Goal: Task Accomplishment & Management: Manage account settings

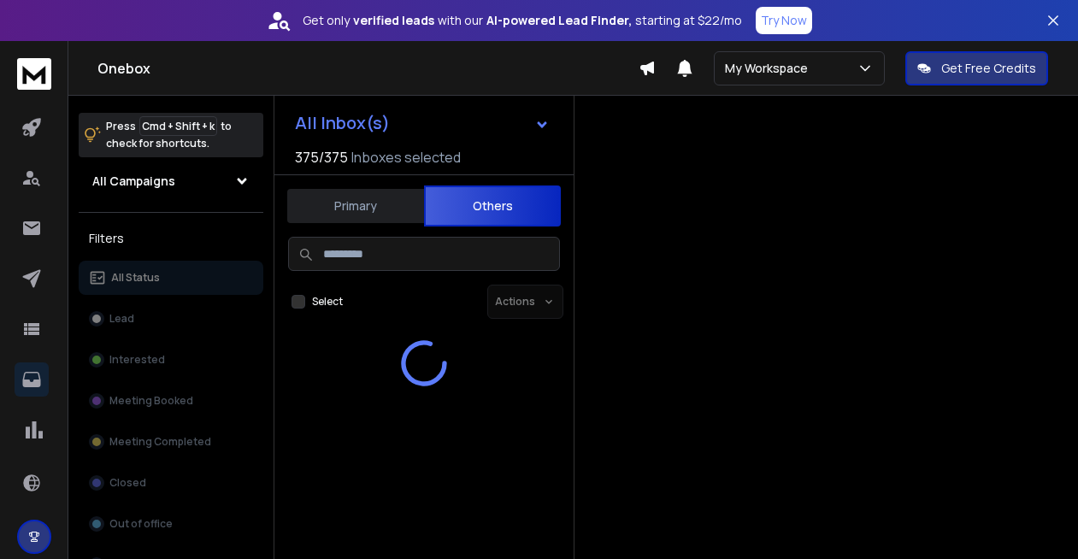
click at [474, 204] on button "Others" at bounding box center [492, 205] width 137 height 41
click at [375, 254] on input at bounding box center [424, 254] width 272 height 34
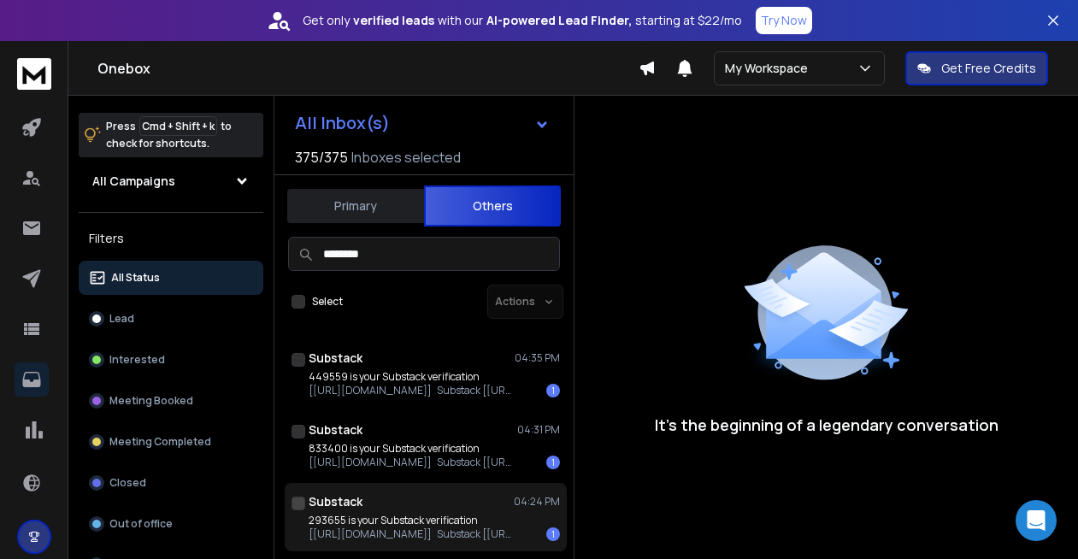
type input "********"
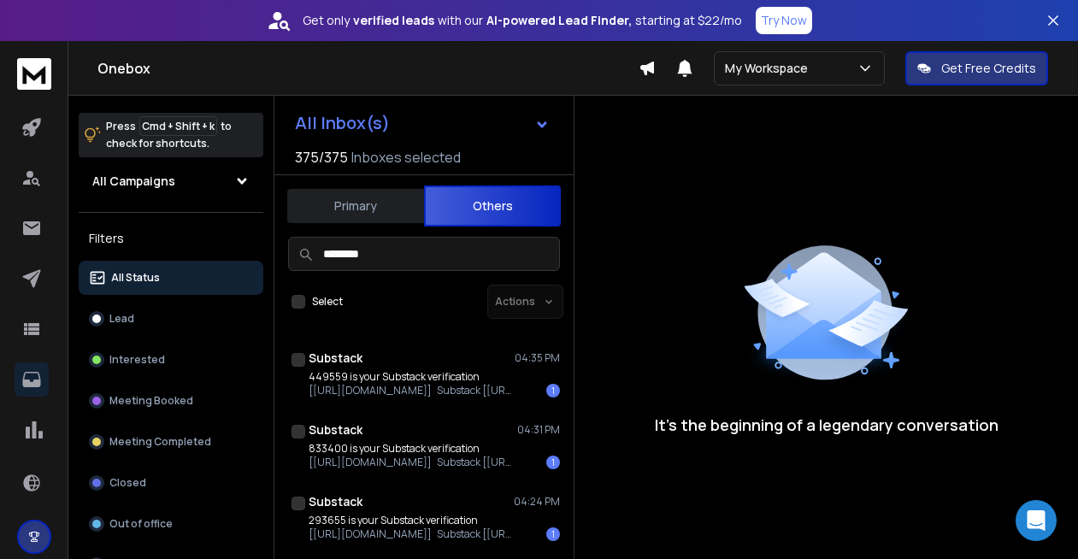
click at [365, 208] on button "Primary" at bounding box center [355, 206] width 137 height 38
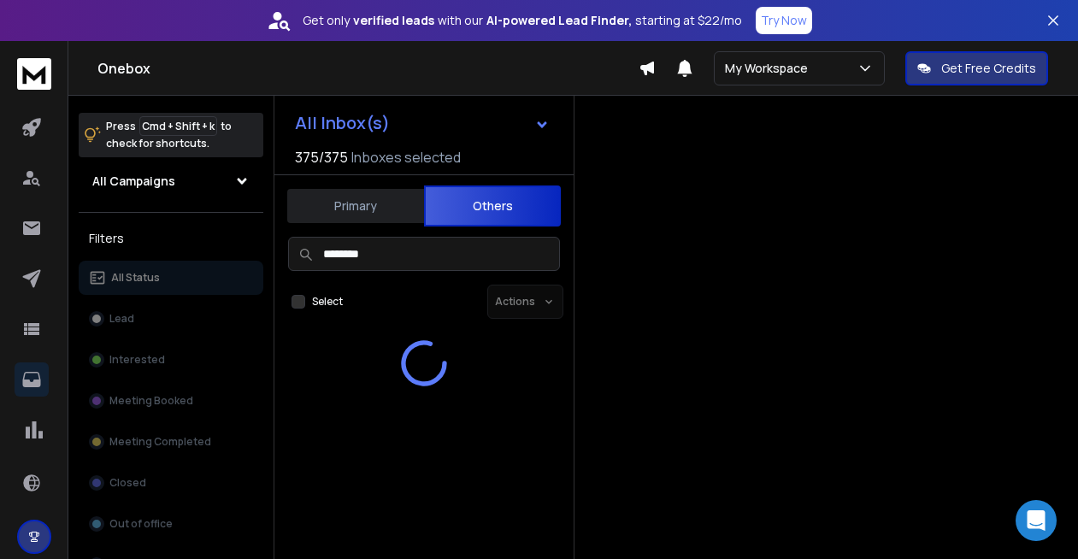
click at [473, 204] on button "Others" at bounding box center [492, 205] width 137 height 41
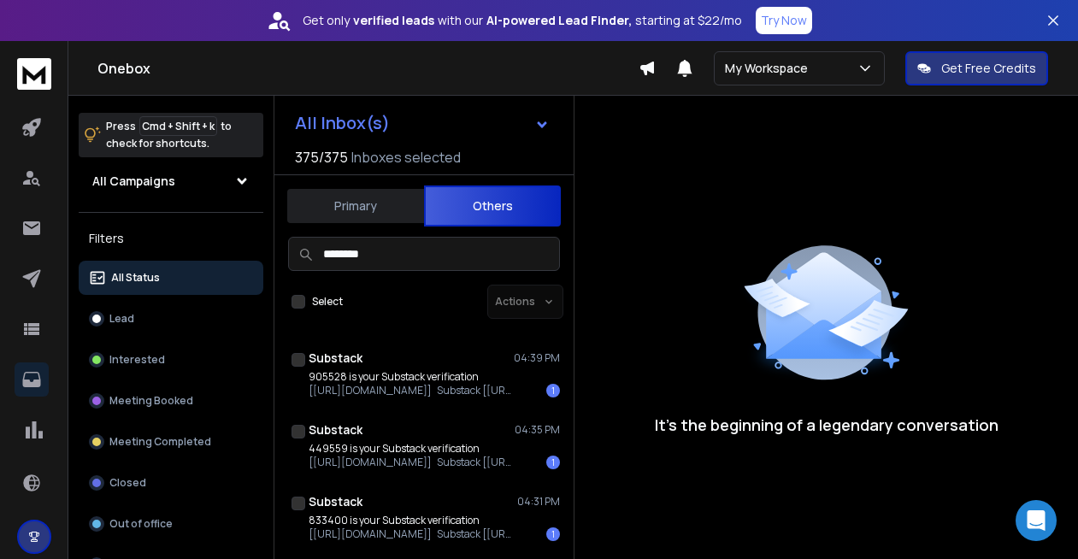
click at [368, 204] on button "Primary" at bounding box center [355, 206] width 137 height 38
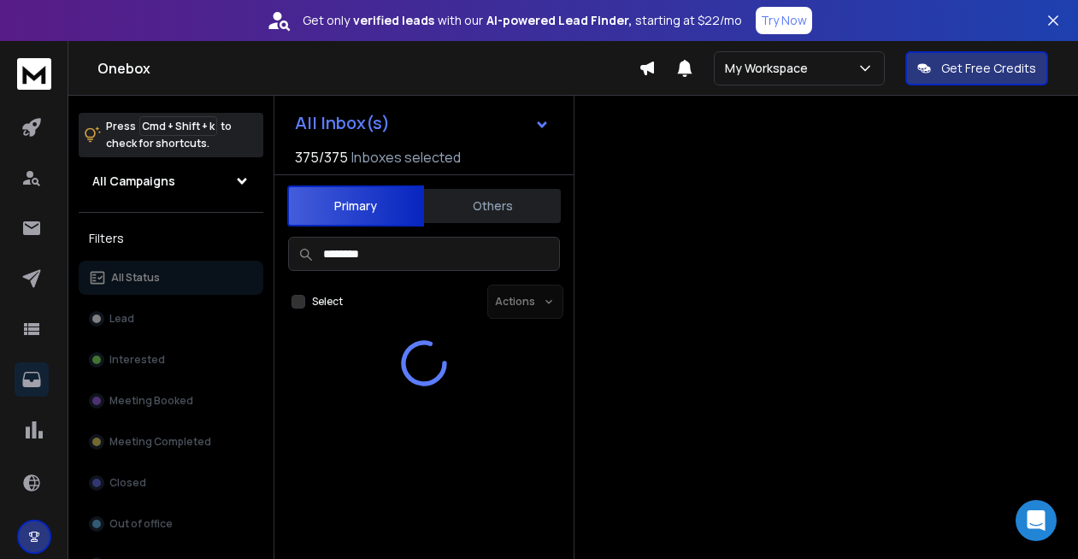
click at [475, 203] on button "Others" at bounding box center [492, 206] width 137 height 38
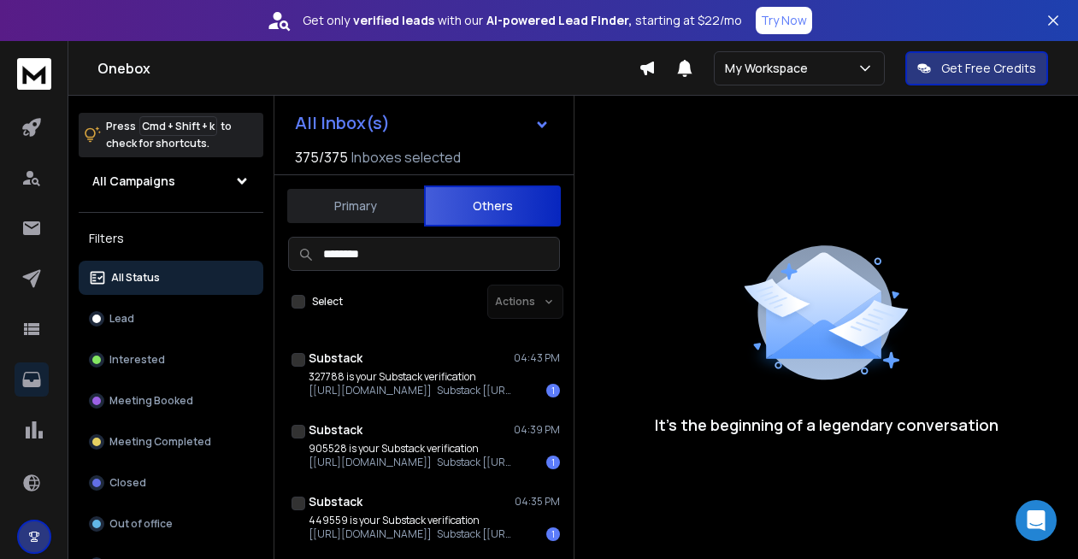
click at [369, 177] on div "All Inbox(s) 375 / 375 Inboxes selected ******** Primary Others ******** Select…" at bounding box center [423, 375] width 299 height 559
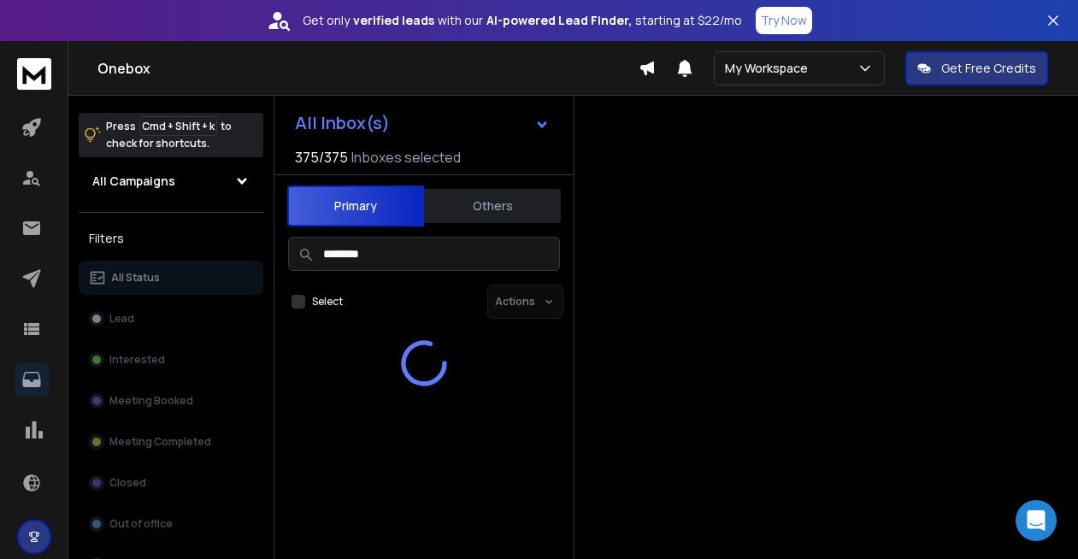
click at [373, 202] on button "Primary" at bounding box center [355, 205] width 137 height 41
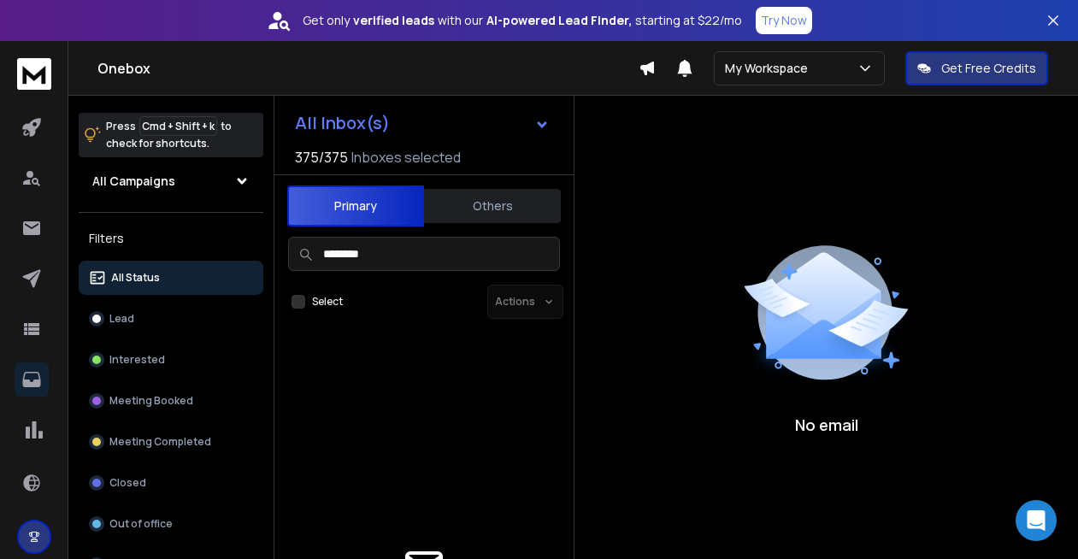
click at [502, 209] on button "Others" at bounding box center [492, 206] width 137 height 38
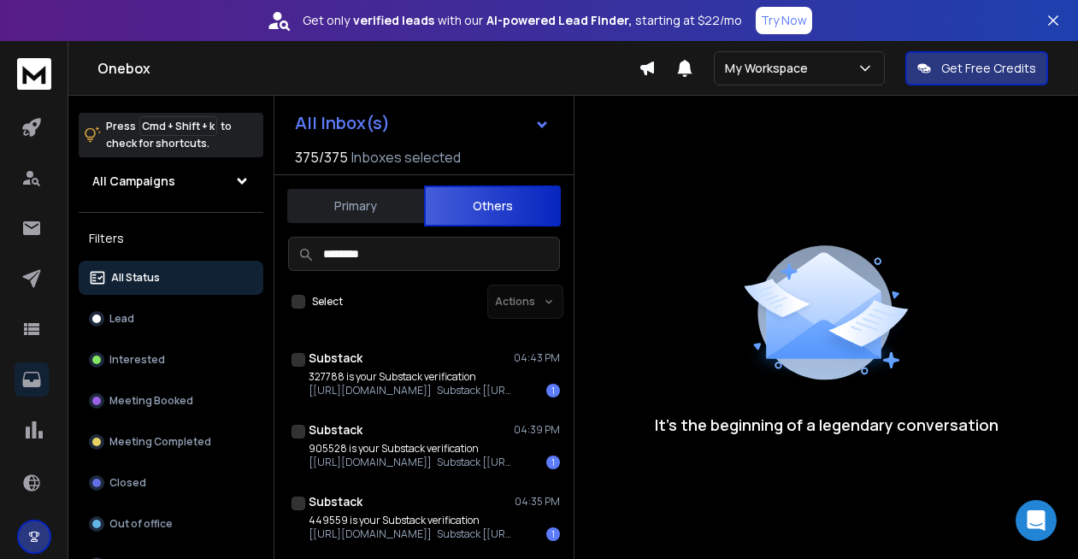
click at [403, 203] on button "Primary" at bounding box center [355, 206] width 137 height 38
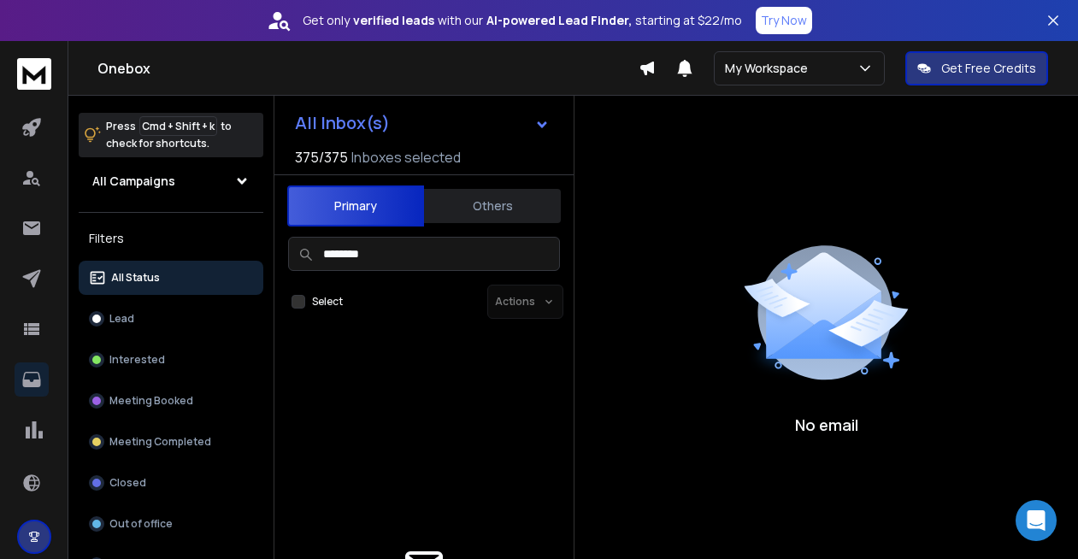
click at [498, 203] on button "Others" at bounding box center [492, 206] width 137 height 38
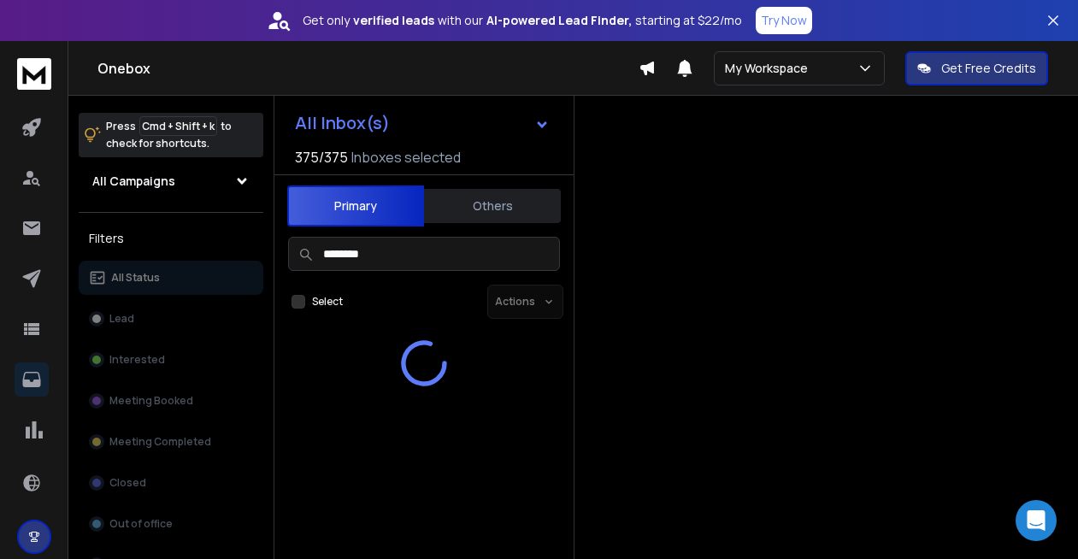
drag, startPoint x: 344, startPoint y: 194, endPoint x: 373, endPoint y: 197, distance: 30.0
click at [344, 194] on button "Primary" at bounding box center [355, 205] width 137 height 41
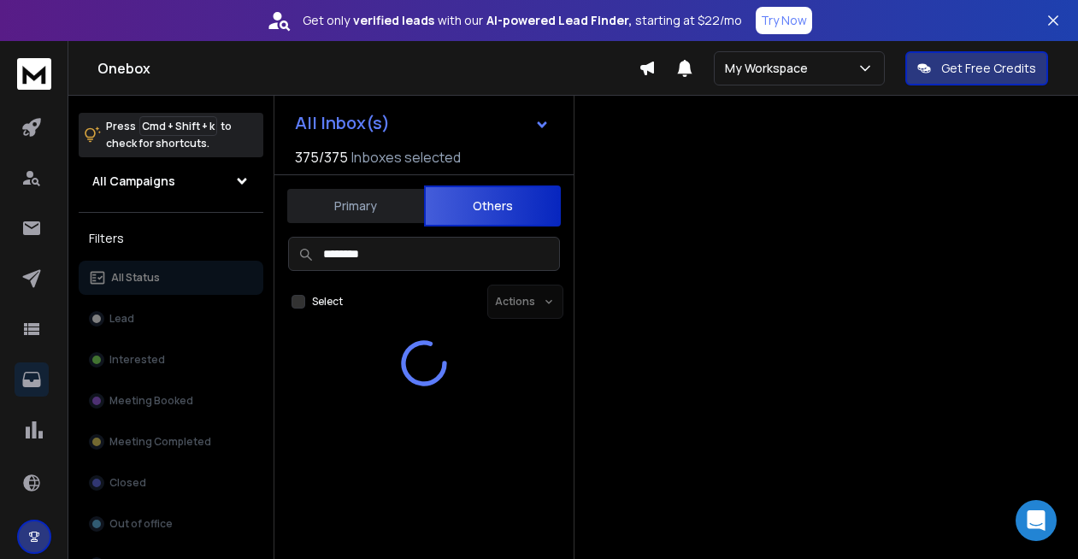
click at [485, 208] on button "Others" at bounding box center [492, 205] width 137 height 41
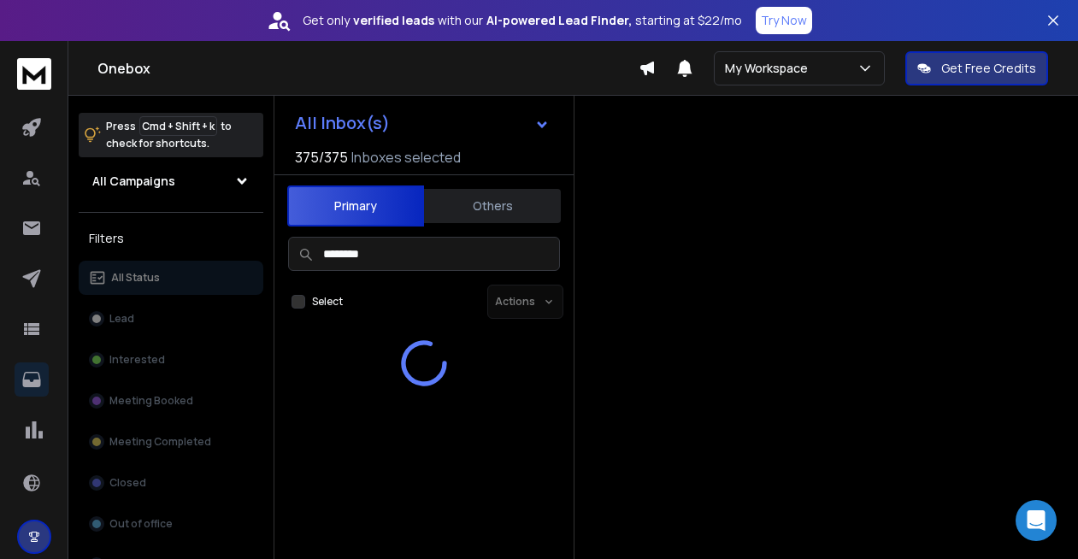
click at [357, 205] on button "Primary" at bounding box center [355, 205] width 137 height 41
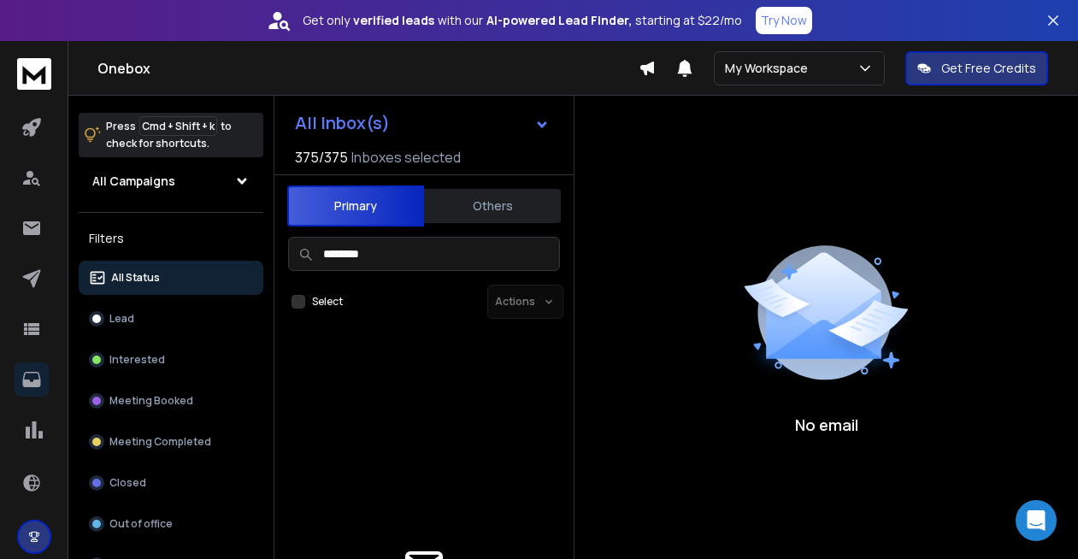
click at [491, 210] on button "Others" at bounding box center [492, 206] width 137 height 38
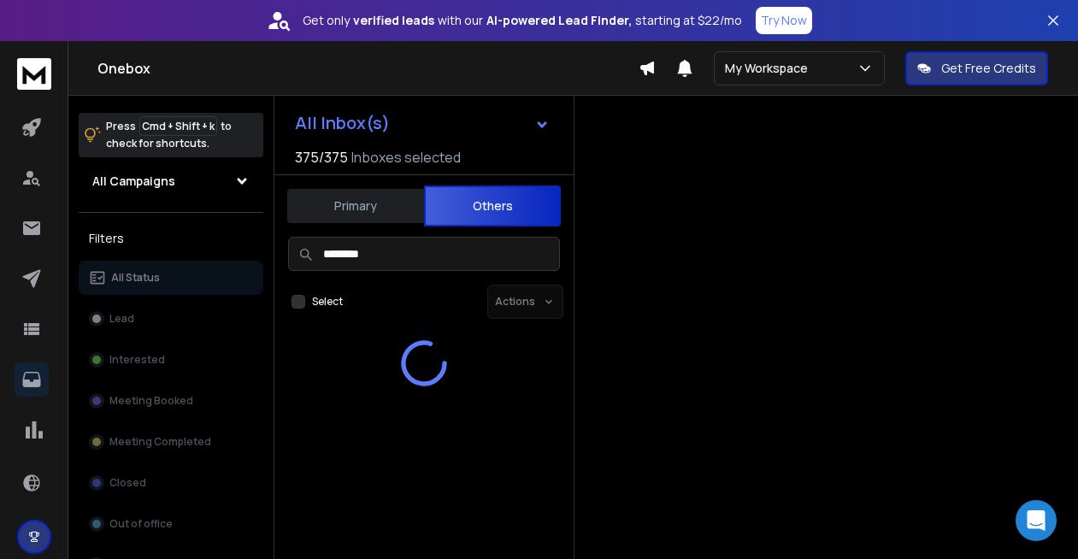
click at [365, 196] on button "Primary" at bounding box center [355, 206] width 137 height 38
click at [481, 195] on button "Others" at bounding box center [492, 205] width 137 height 41
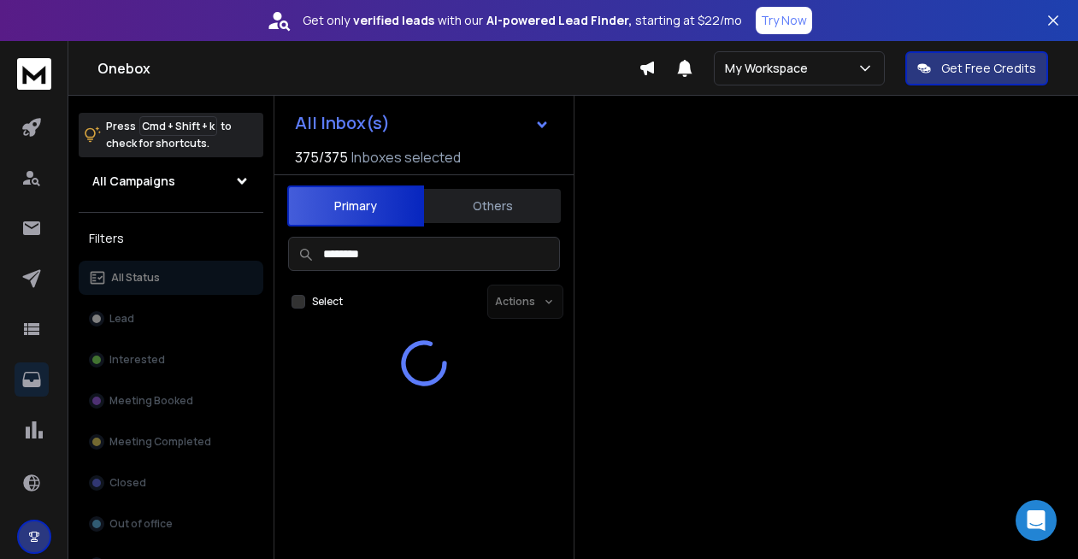
click at [391, 202] on button "Primary" at bounding box center [355, 205] width 137 height 41
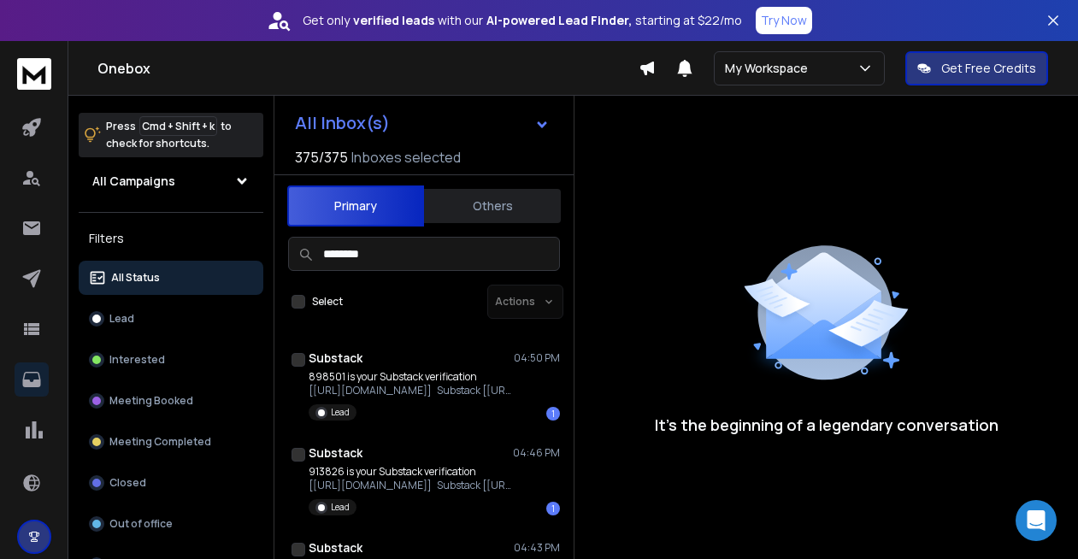
click at [470, 207] on button "Others" at bounding box center [492, 206] width 137 height 38
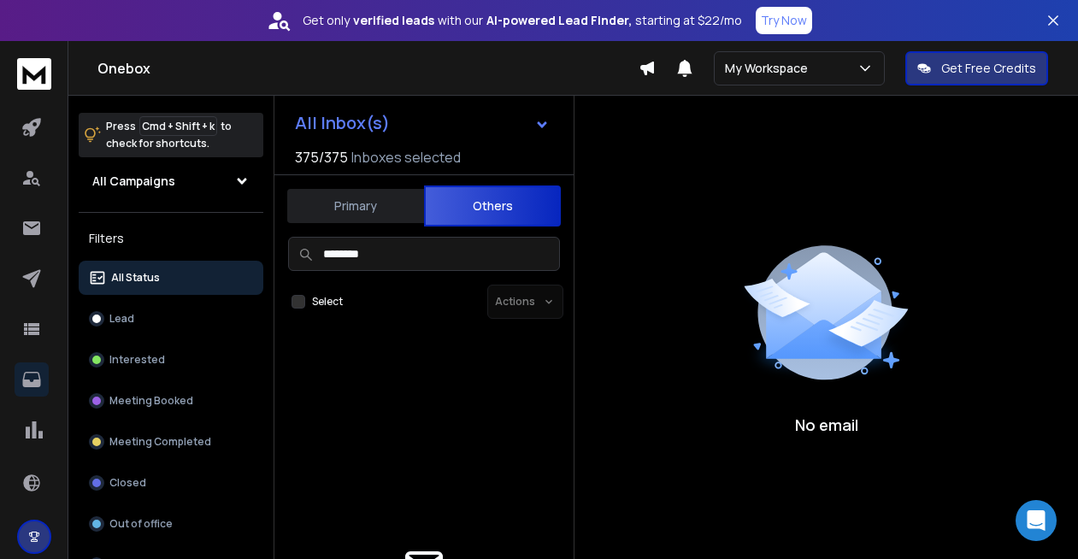
click at [469, 209] on button "Others" at bounding box center [492, 205] width 137 height 41
click at [42, 231] on link at bounding box center [32, 228] width 34 height 34
click at [44, 379] on link at bounding box center [32, 379] width 34 height 34
click at [44, 377] on link at bounding box center [32, 379] width 34 height 34
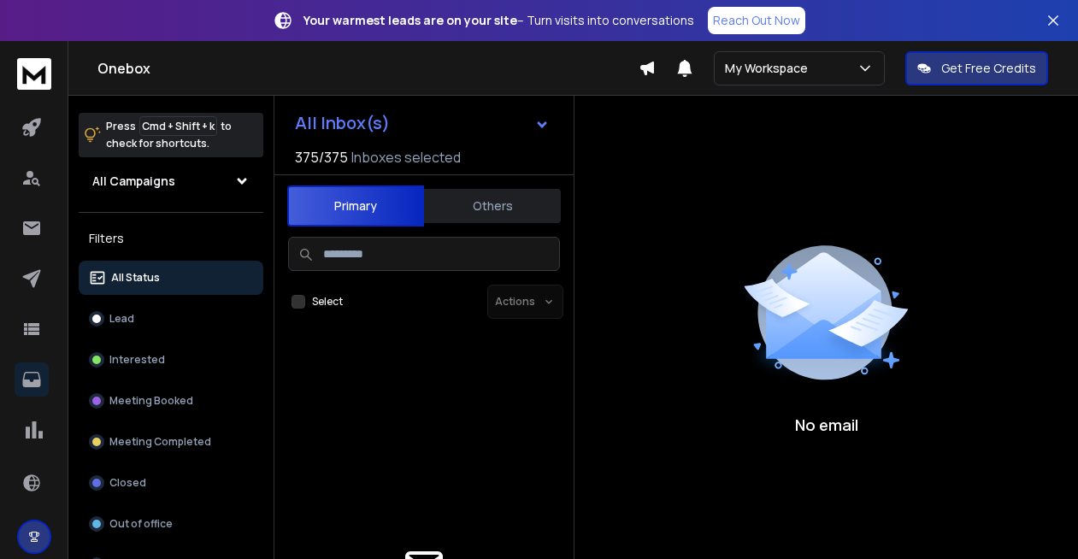
click at [367, 258] on input at bounding box center [424, 254] width 272 height 34
type input "********"
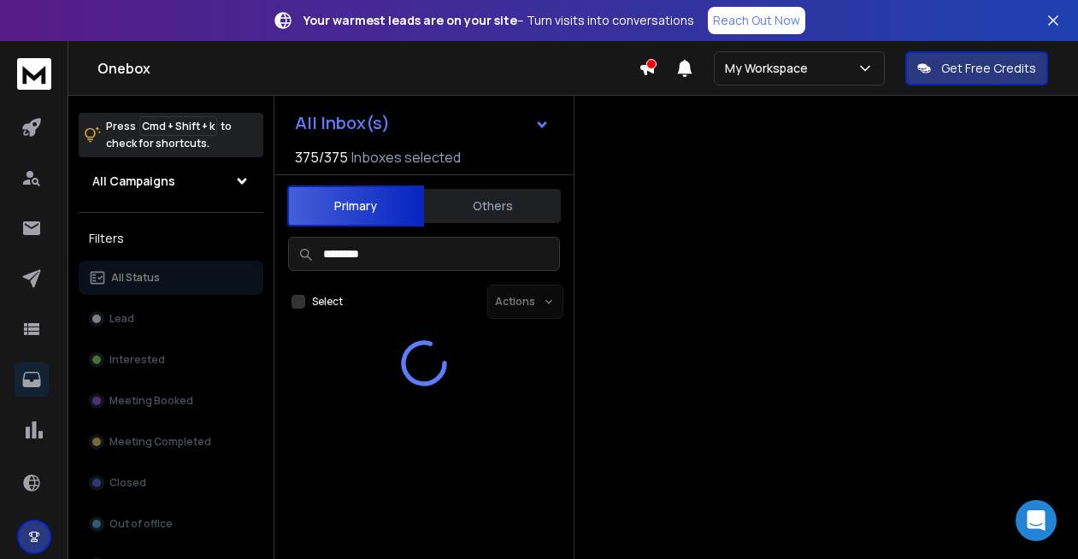
click at [497, 204] on button "Others" at bounding box center [492, 206] width 137 height 38
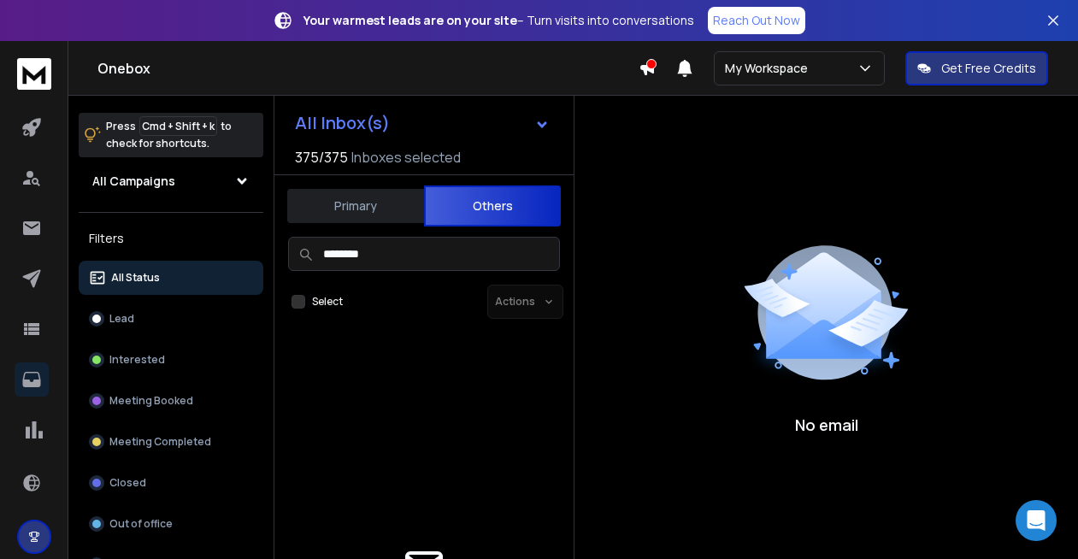
click at [438, 257] on input "********" at bounding box center [424, 254] width 272 height 34
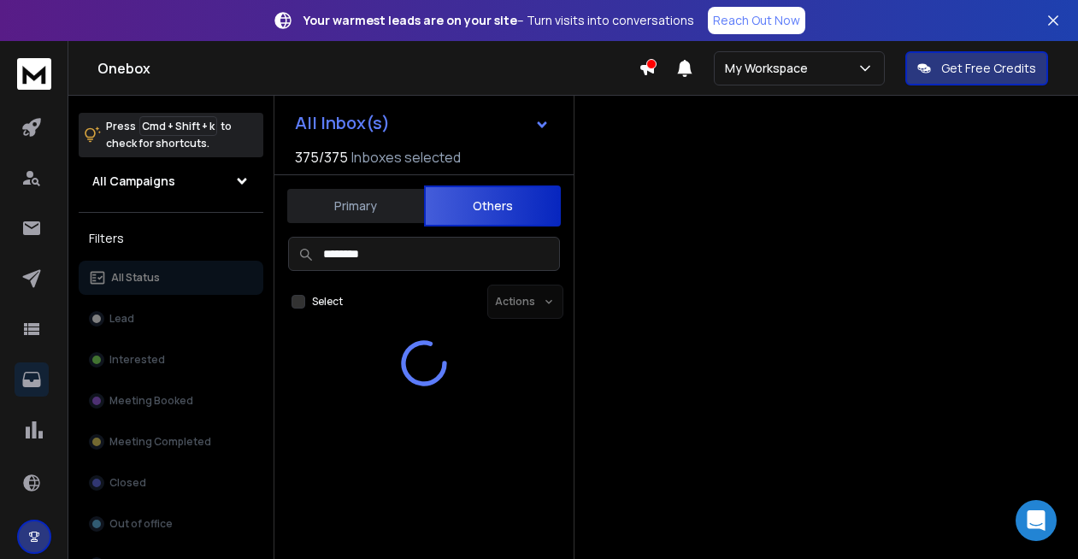
click at [366, 211] on button "Primary" at bounding box center [355, 206] width 137 height 38
click at [466, 208] on button "Others" at bounding box center [492, 205] width 137 height 41
click at [44, 272] on link at bounding box center [32, 279] width 34 height 34
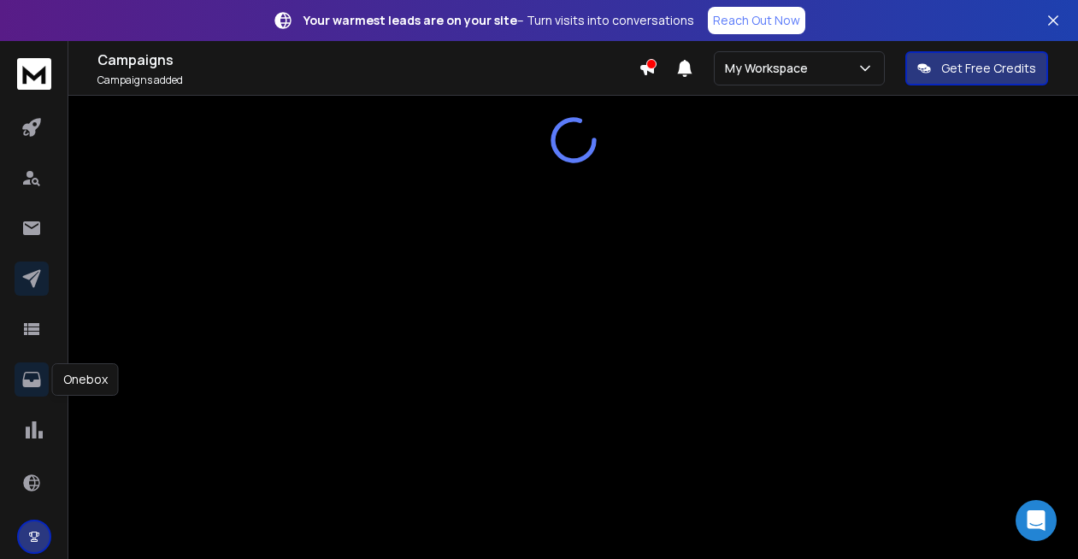
click at [29, 374] on icon at bounding box center [31, 379] width 21 height 21
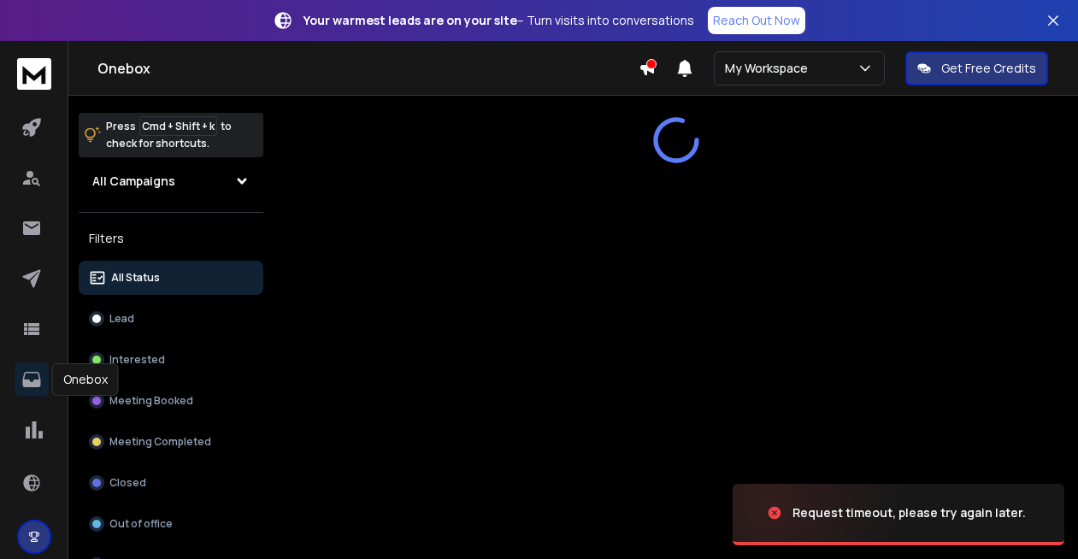
click at [32, 372] on icon at bounding box center [31, 379] width 18 height 15
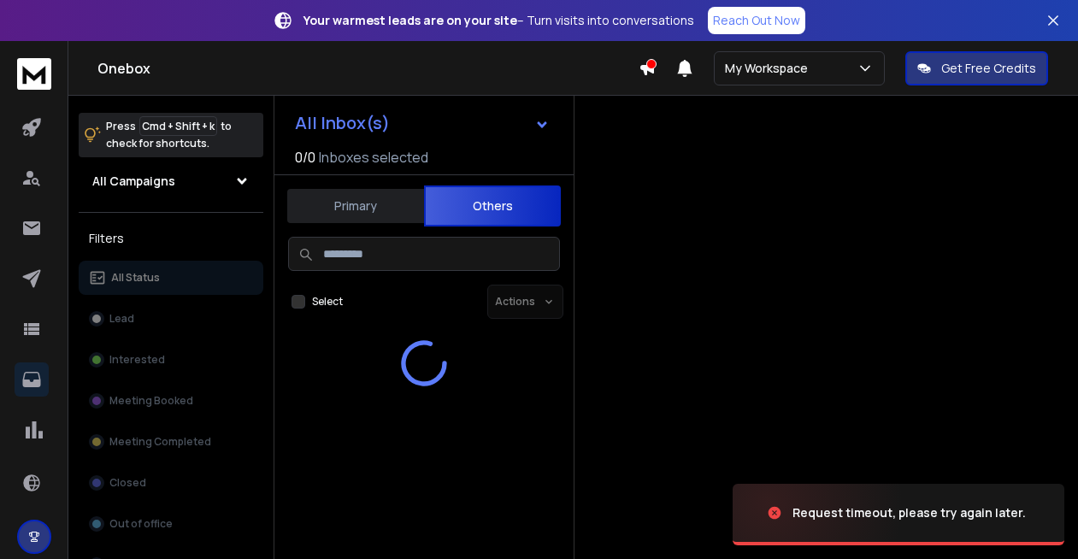
click at [530, 204] on button "Others" at bounding box center [492, 205] width 137 height 41
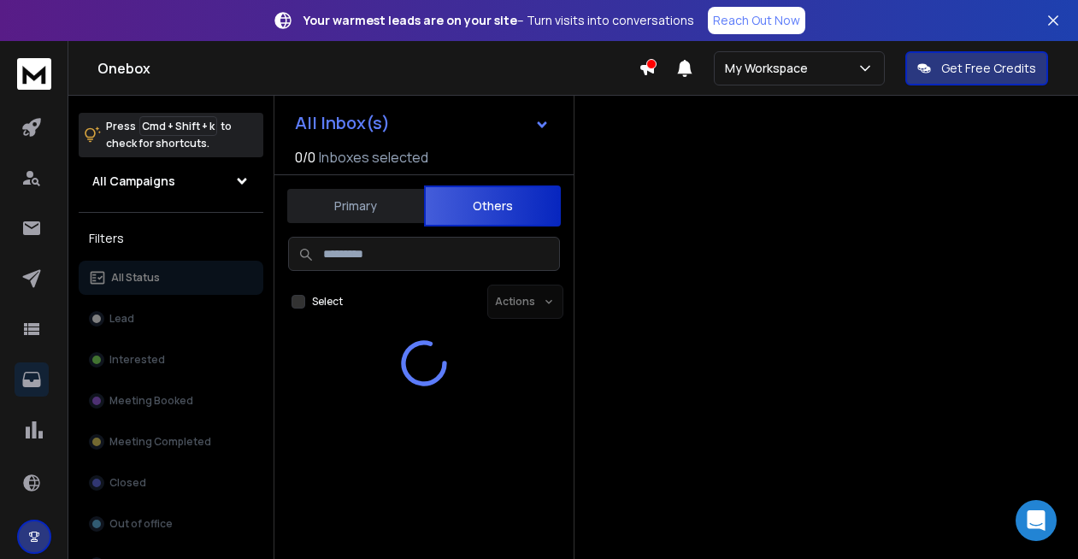
click at [467, 261] on input at bounding box center [424, 254] width 272 height 34
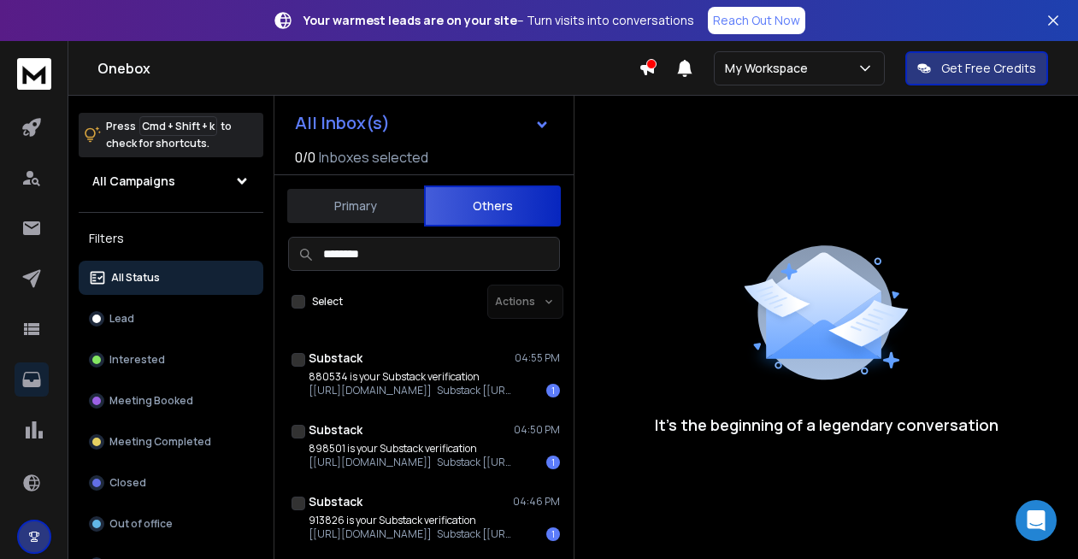
type input "********"
